Goal: Task Accomplishment & Management: Manage account settings

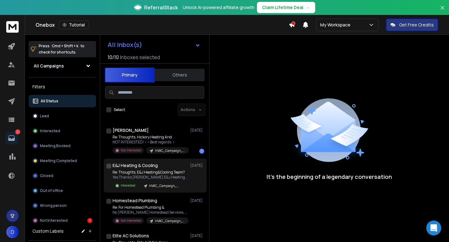
click at [140, 174] on p "Re: Thoughts, E&J Heating&Cooling Team?" at bounding box center [149, 172] width 75 height 5
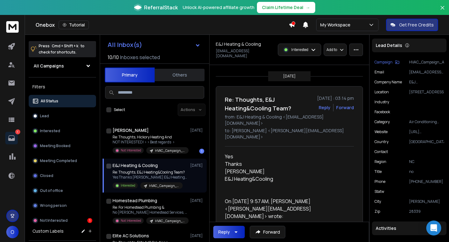
click at [152, 173] on p "Re: Thoughts, E&J Heating&Cooling Team?" at bounding box center [149, 172] width 75 height 5
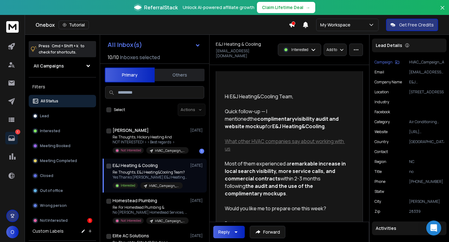
scroll to position [159, 0]
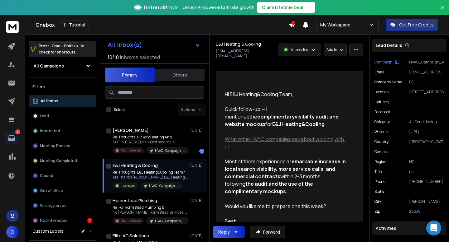
click at [257, 233] on div "[EMAIL_ADDRESS][DOMAIN_NAME] | [PHONE_NUMBER]" at bounding box center [287, 240] width 124 height 15
click at [134, 175] on p "Yes Thanks [PERSON_NAME] E&J Heating&Cooling > On [DATE]," at bounding box center [149, 177] width 75 height 5
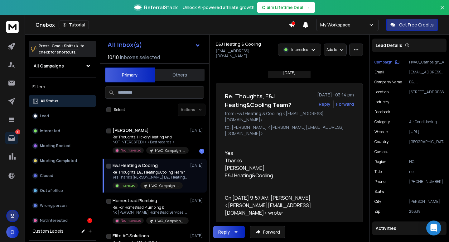
scroll to position [0, 0]
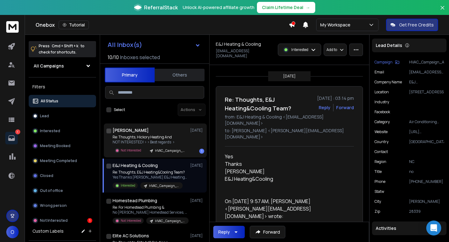
click at [160, 136] on p "Re: Thoughts, Hickory Heating And" at bounding box center [149, 137] width 75 height 5
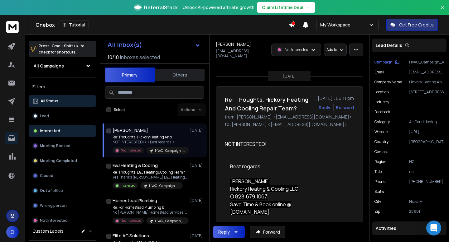
click at [51, 131] on p "Interested" at bounding box center [50, 131] width 20 height 5
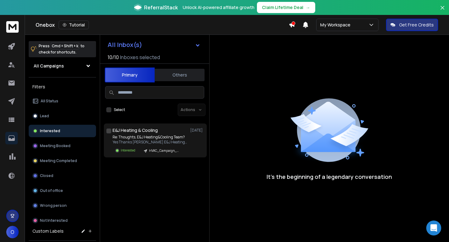
click at [147, 139] on p "Re: Thoughts, E&J Heating&Cooling Team?" at bounding box center [149, 137] width 75 height 5
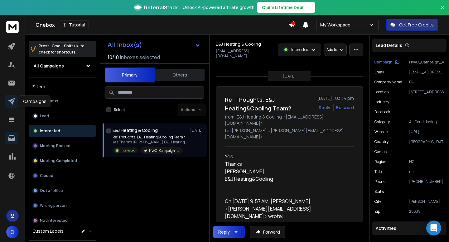
click at [11, 102] on icon at bounding box center [11, 101] width 7 height 7
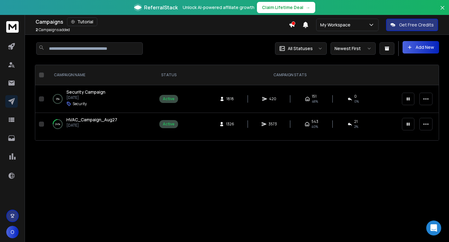
click at [101, 94] on span "Security Campaign" at bounding box center [85, 92] width 39 height 6
click at [97, 93] on span "Security Campaign" at bounding box center [85, 92] width 39 height 6
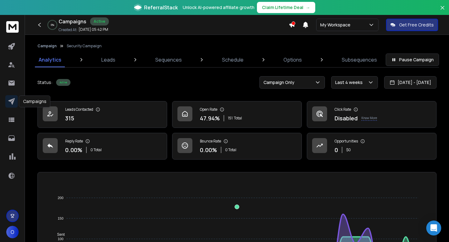
click at [7, 103] on link at bounding box center [11, 101] width 12 height 12
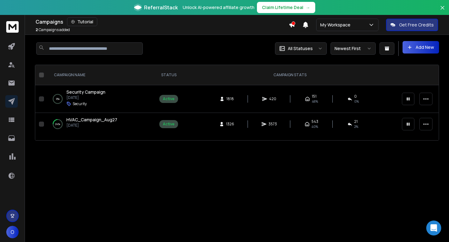
click at [102, 122] on span "HVAC_Campaign_Aug27" at bounding box center [91, 120] width 51 height 6
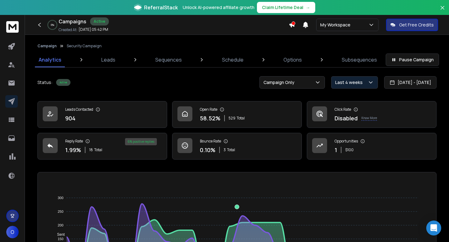
click at [335, 85] on p "Last 4 weeks" at bounding box center [350, 82] width 30 height 6
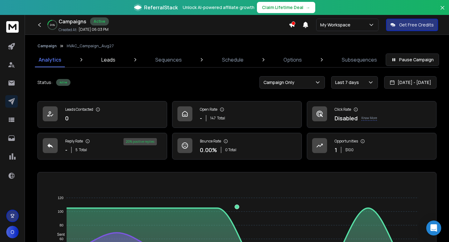
click at [109, 60] on p "Leads" at bounding box center [108, 59] width 14 height 7
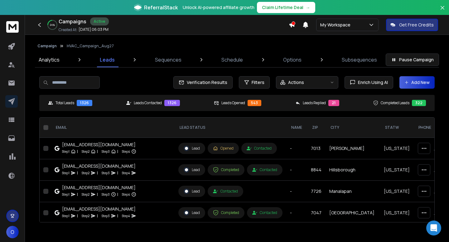
click at [49, 62] on p "Analytics" at bounding box center [49, 59] width 21 height 7
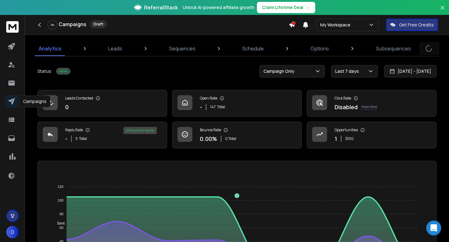
click at [11, 102] on icon at bounding box center [11, 101] width 7 height 7
